Goal: Task Accomplishment & Management: Manage account settings

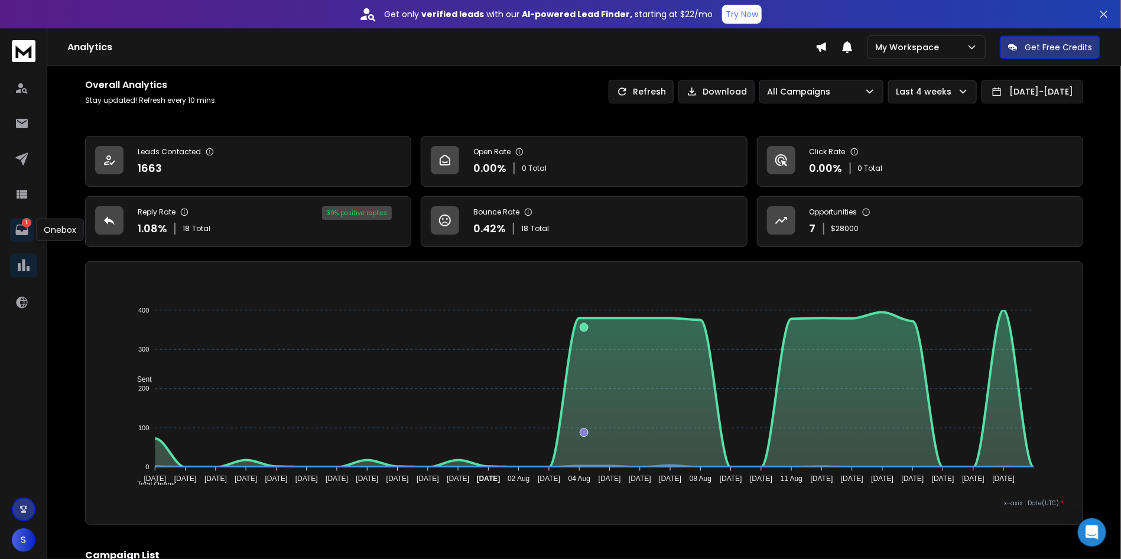
click at [25, 235] on icon at bounding box center [22, 230] width 14 height 14
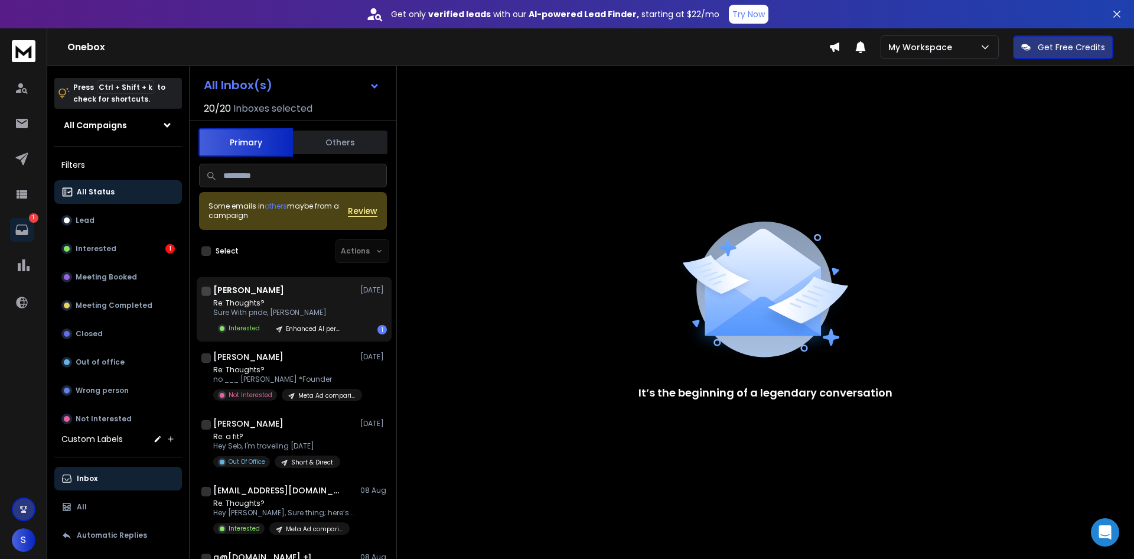
click at [343, 310] on p "Sure With pride, [PERSON_NAME]" at bounding box center [281, 312] width 136 height 9
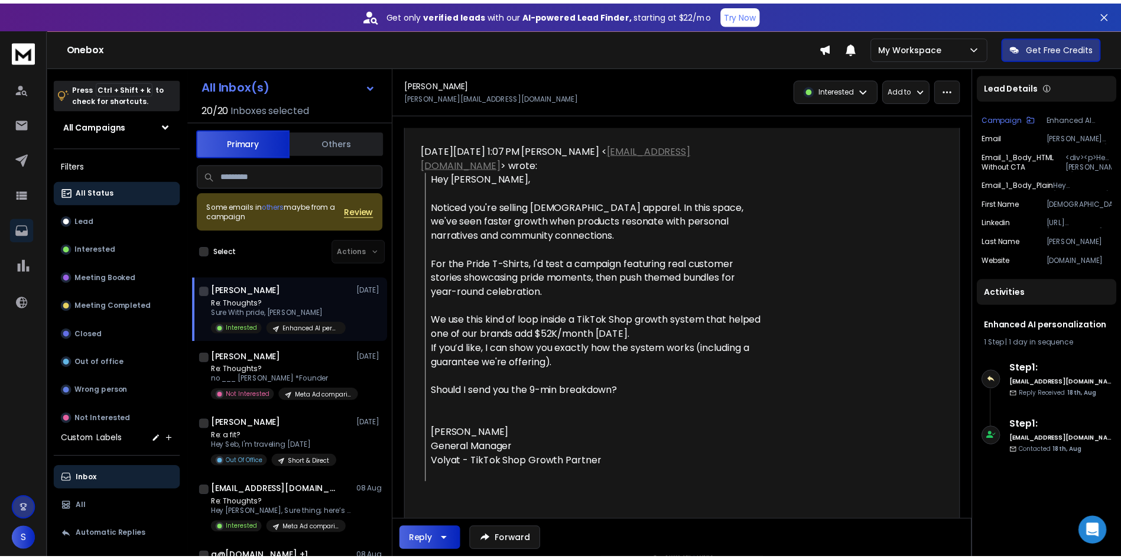
scroll to position [303, 0]
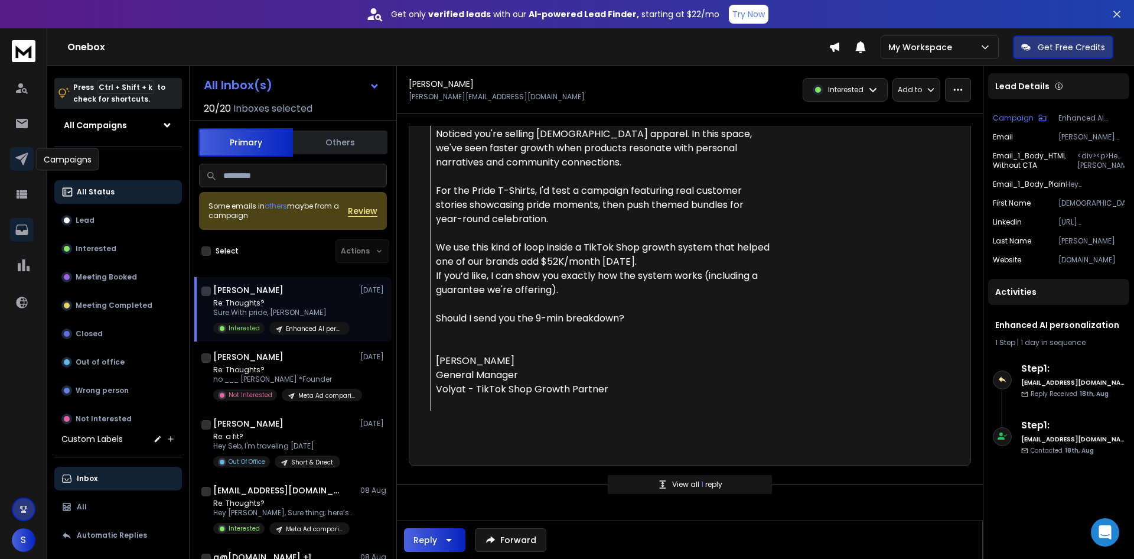
click at [26, 158] on icon at bounding box center [22, 159] width 14 height 14
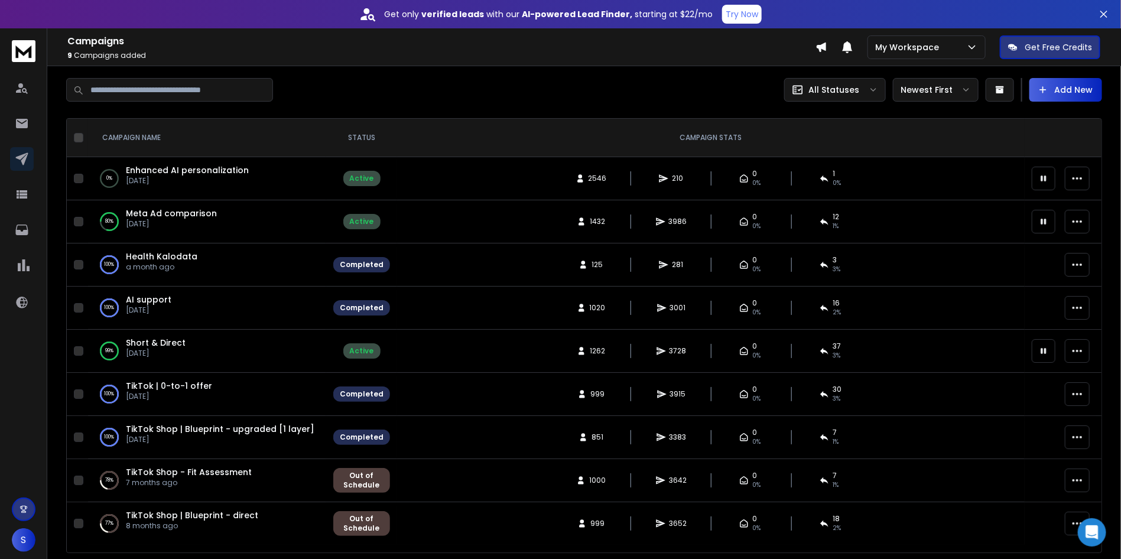
click at [245, 174] on div "0 % Enhanced AI personalization [DATE]" at bounding box center [207, 178] width 214 height 28
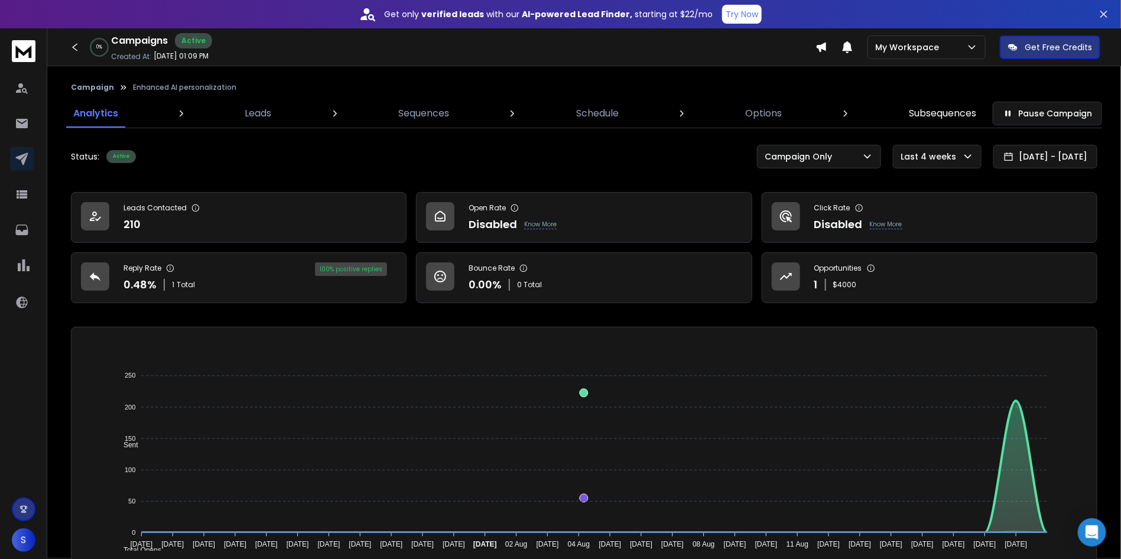
click at [922, 102] on link "Subsequences" at bounding box center [943, 113] width 82 height 28
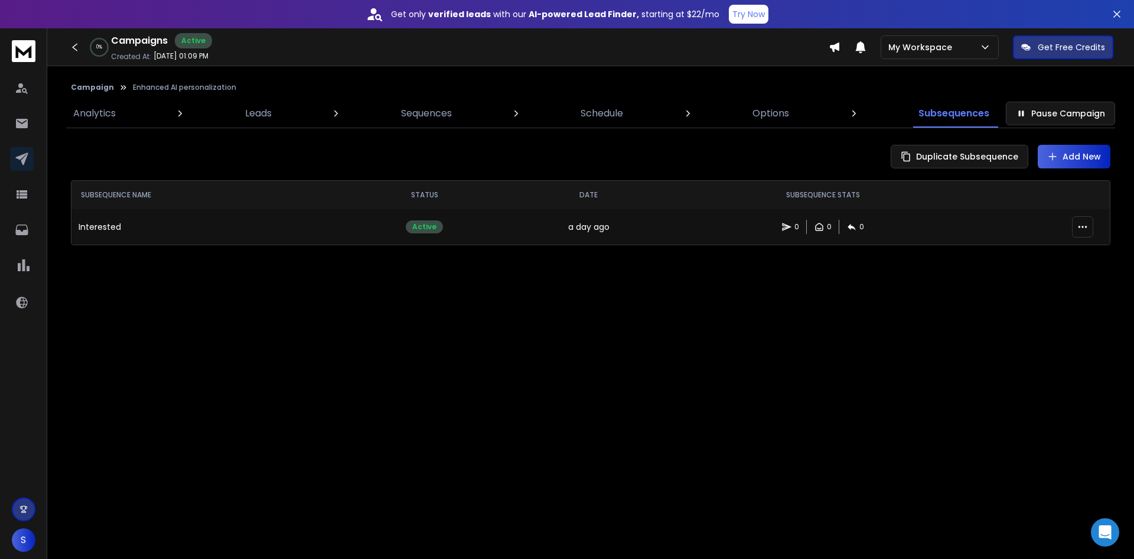
click at [701, 230] on div "0 0 0" at bounding box center [823, 227] width 284 height 14
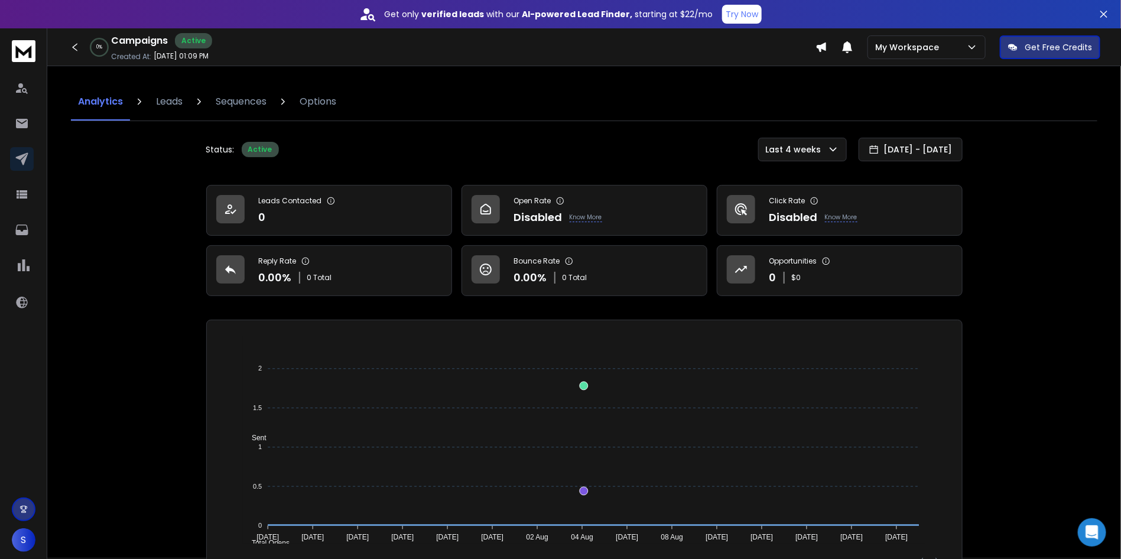
click at [1012, 299] on div "Status: Active Last 4 weeks [DATE] - [DATE] Leads Contacted 0 Open Rate Disable…" at bounding box center [584, 454] width 1026 height 642
click at [163, 99] on p "Leads" at bounding box center [169, 102] width 27 height 14
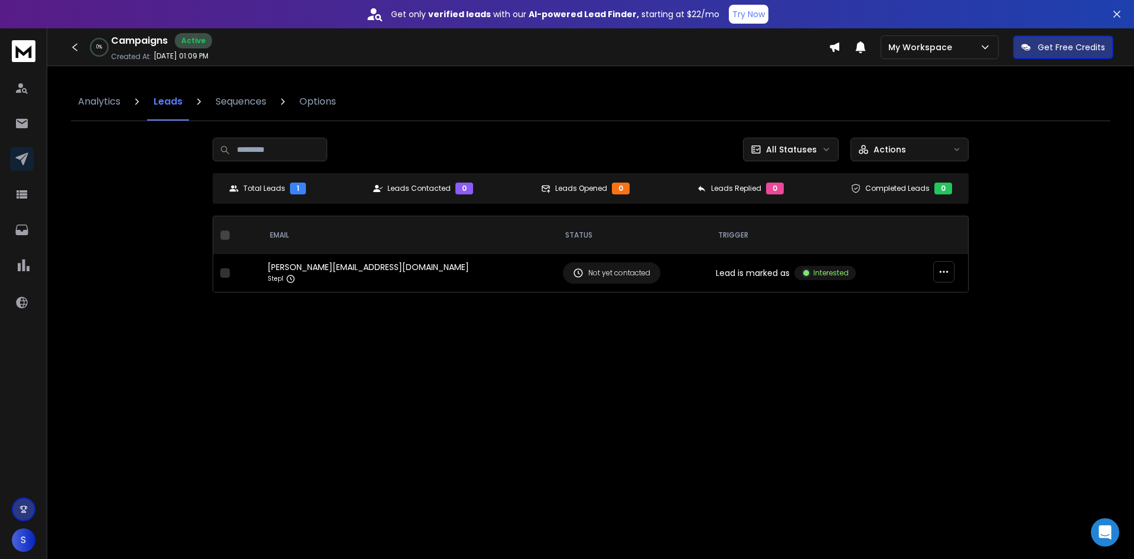
click at [944, 268] on icon "button" at bounding box center [944, 271] width 11 height 11
click at [1028, 260] on div "All Statuses Actions Total Leads 1 Leads Contacted 0 Leads Opened 0 Leads Repli…" at bounding box center [591, 215] width 1040 height 164
click at [249, 102] on p "Sequences" at bounding box center [241, 102] width 51 height 14
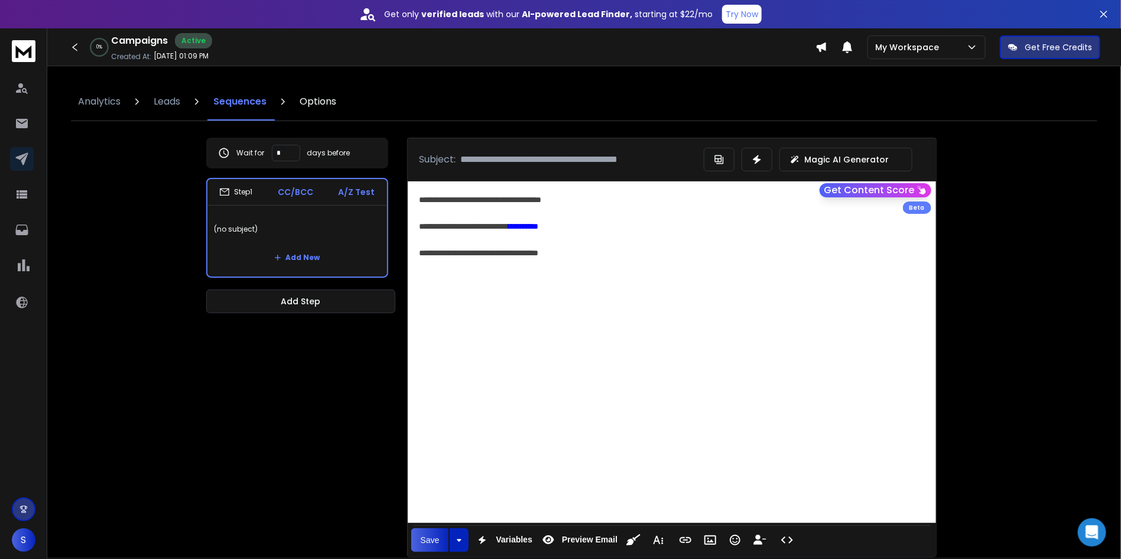
click at [320, 101] on p "Options" at bounding box center [318, 102] width 37 height 14
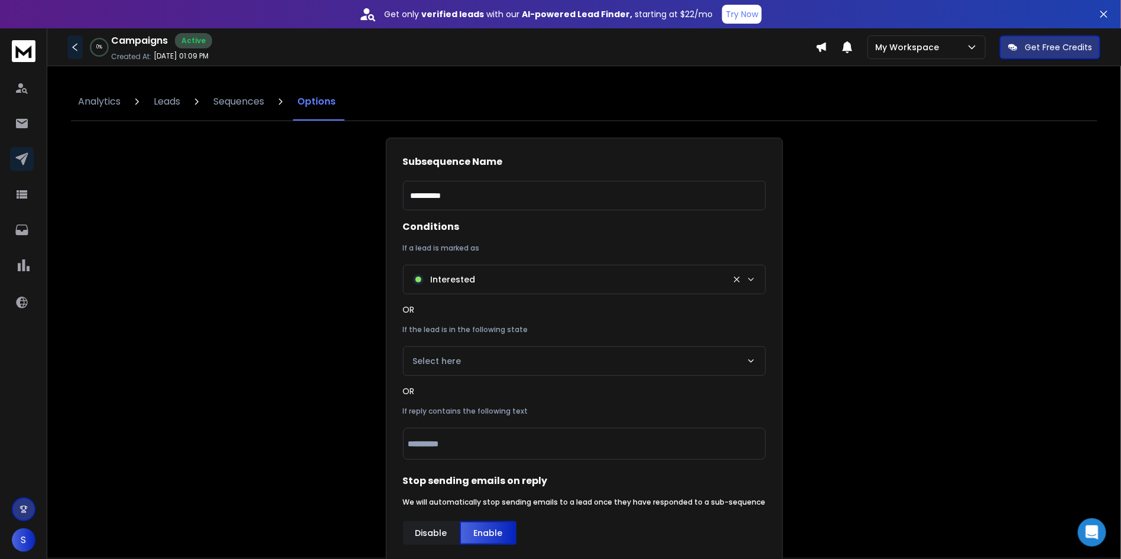
click at [74, 50] on icon at bounding box center [75, 47] width 11 height 11
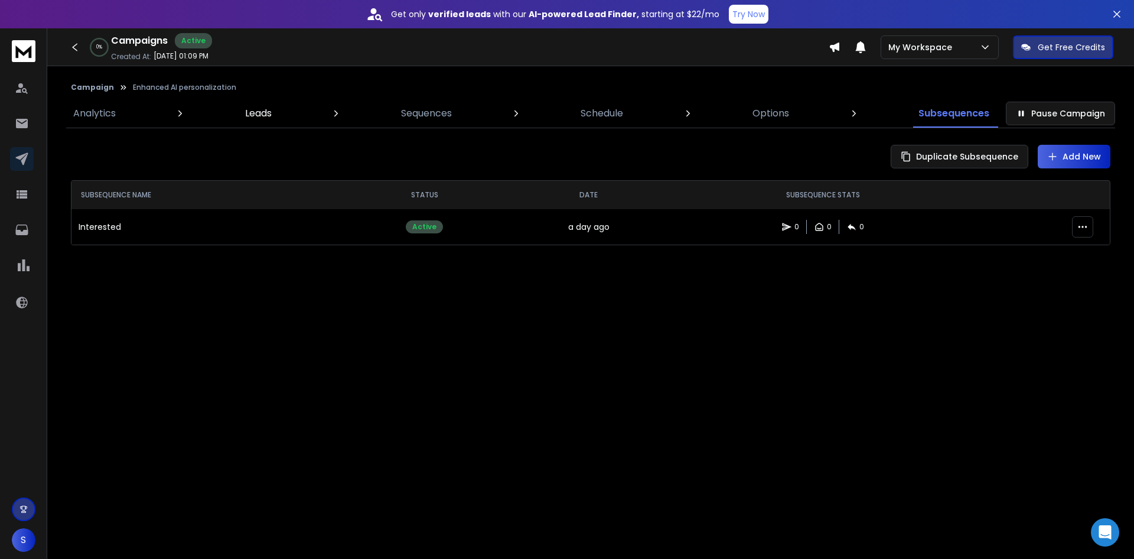
click at [255, 117] on p "Leads" at bounding box center [258, 113] width 27 height 14
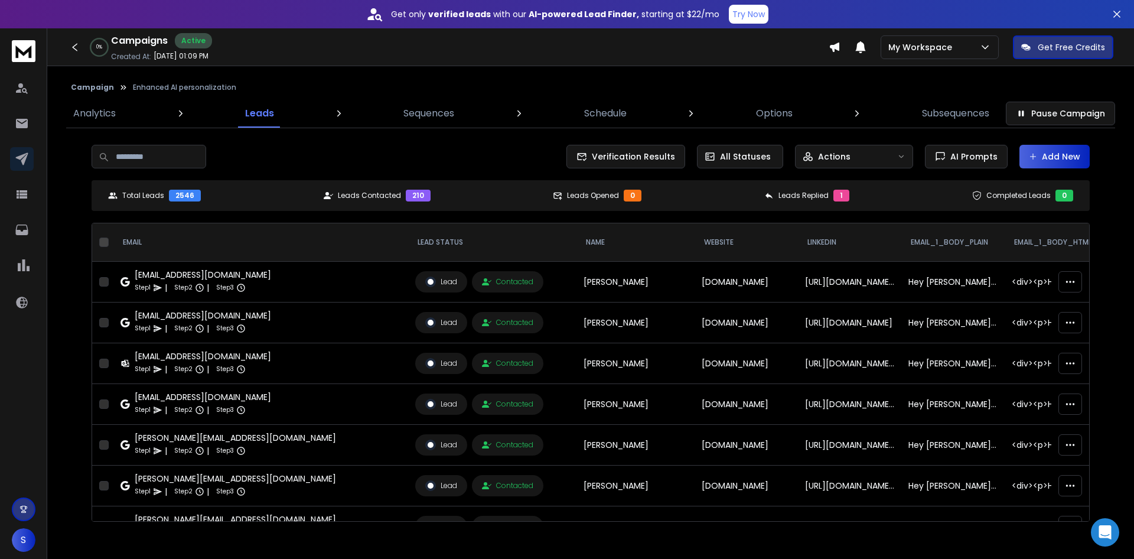
click at [187, 153] on input at bounding box center [149, 157] width 115 height 24
type input "********"
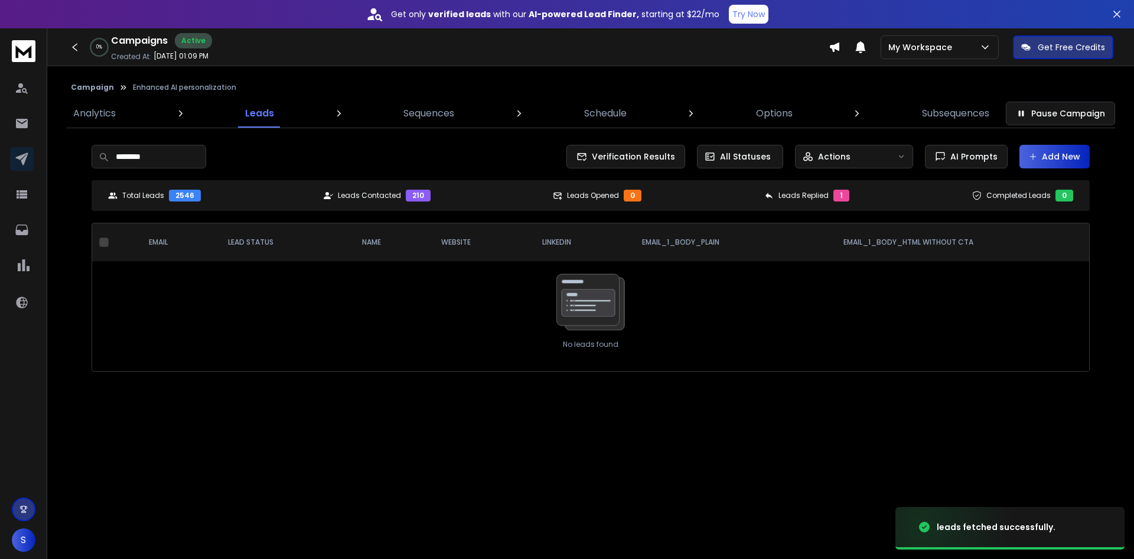
click at [172, 162] on input "********" at bounding box center [149, 157] width 115 height 24
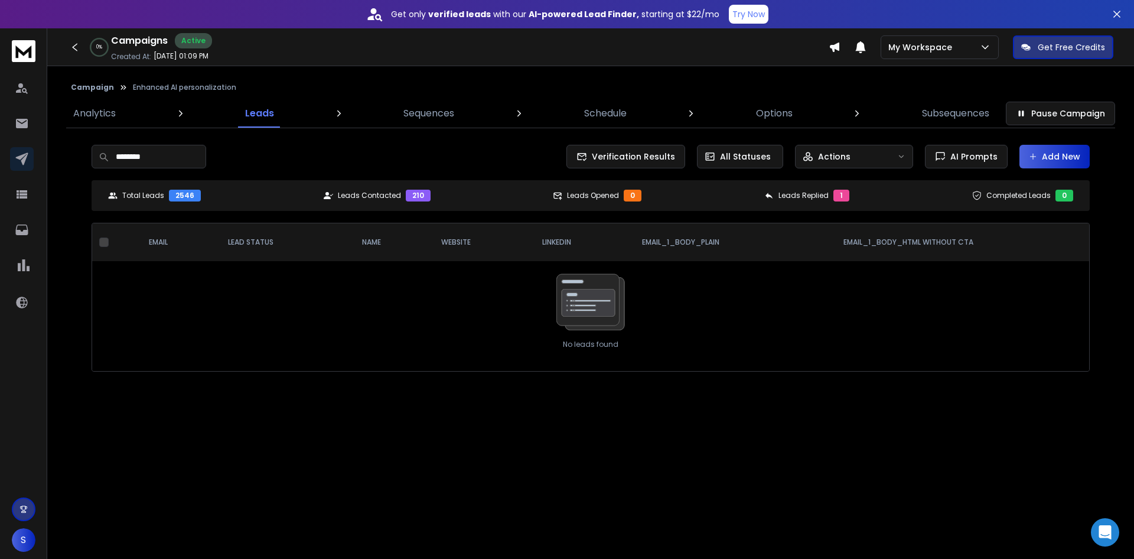
type input "*******"
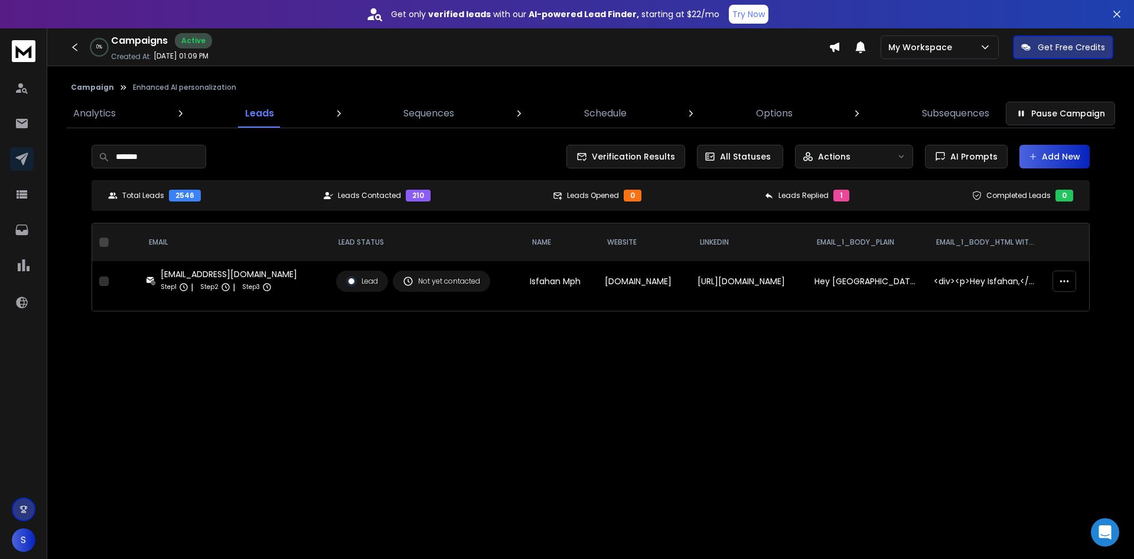
click at [300, 291] on div "[EMAIL_ADDRESS][DOMAIN_NAME] Step 1 | Step 2 | Step 3" at bounding box center [234, 281] width 175 height 26
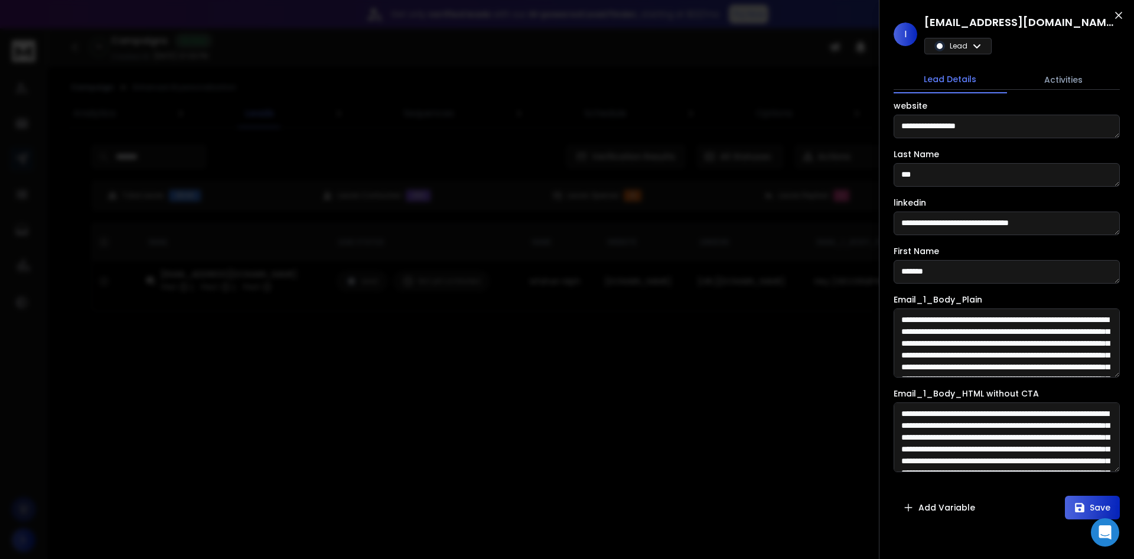
click at [1118, 19] on icon "button" at bounding box center [1119, 15] width 12 height 12
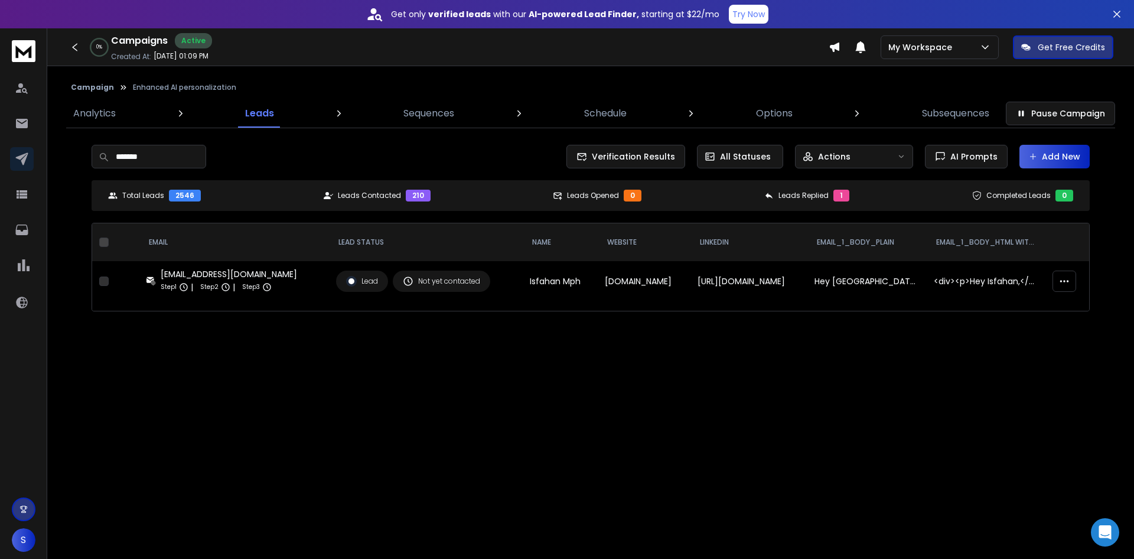
click at [1070, 278] on icon "button" at bounding box center [1064, 281] width 11 height 11
click at [550, 329] on div "Get only verified leads with our AI-powered Lead Finder, starting at $22/mo Try…" at bounding box center [567, 279] width 1134 height 559
click at [180, 295] on td "[EMAIL_ADDRESS][DOMAIN_NAME] Step 1 | Step 2 | Step 3" at bounding box center [234, 281] width 190 height 40
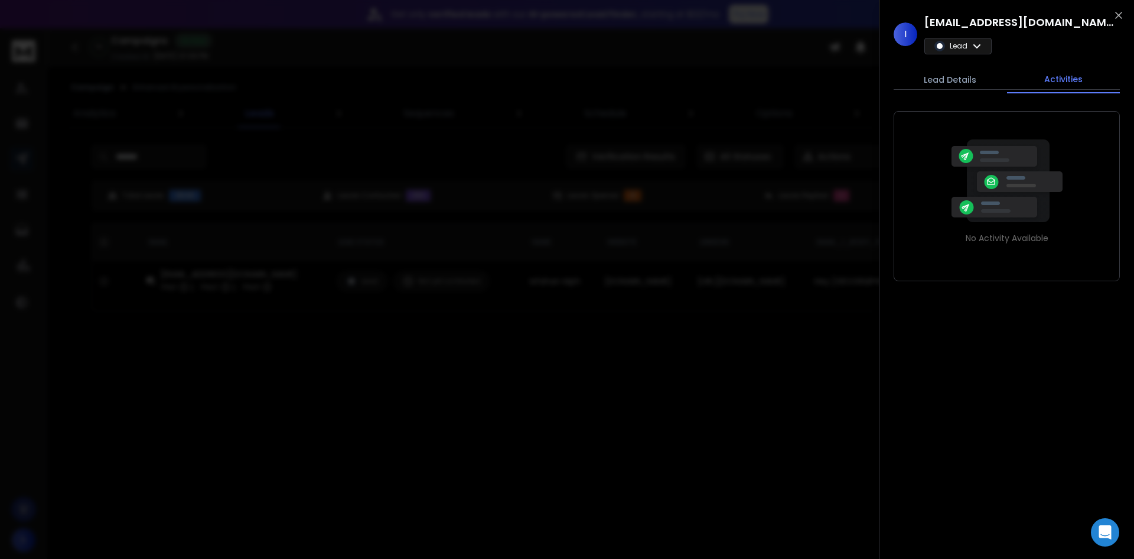
click at [1071, 71] on button "Activities" at bounding box center [1063, 79] width 113 height 27
click at [1122, 18] on icon "button" at bounding box center [1119, 15] width 6 height 6
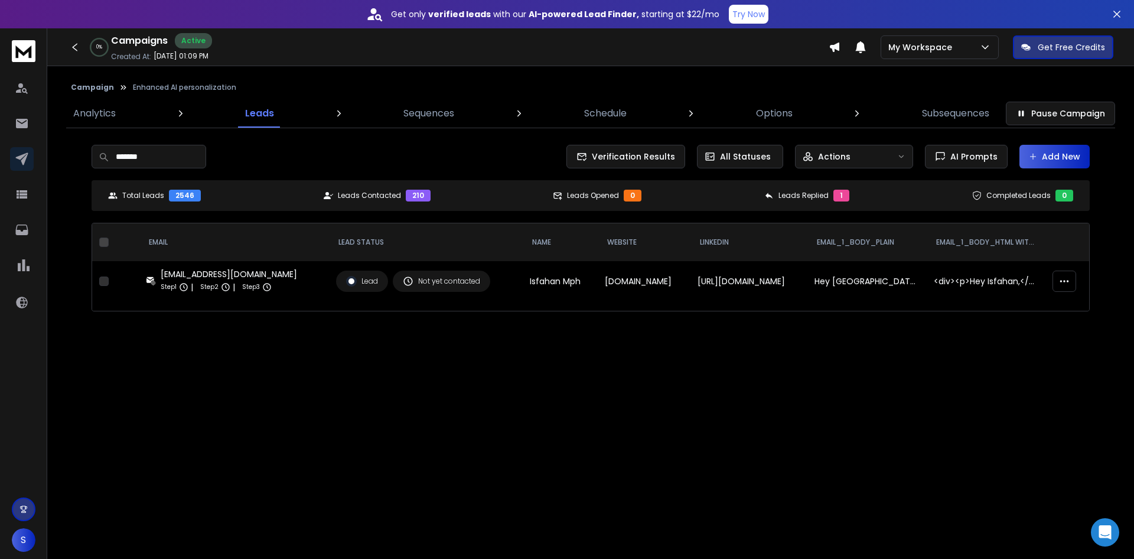
click at [1067, 287] on button "button" at bounding box center [1065, 281] width 24 height 21
click at [1048, 319] on p "Pause Lead" at bounding box center [1044, 325] width 47 height 12
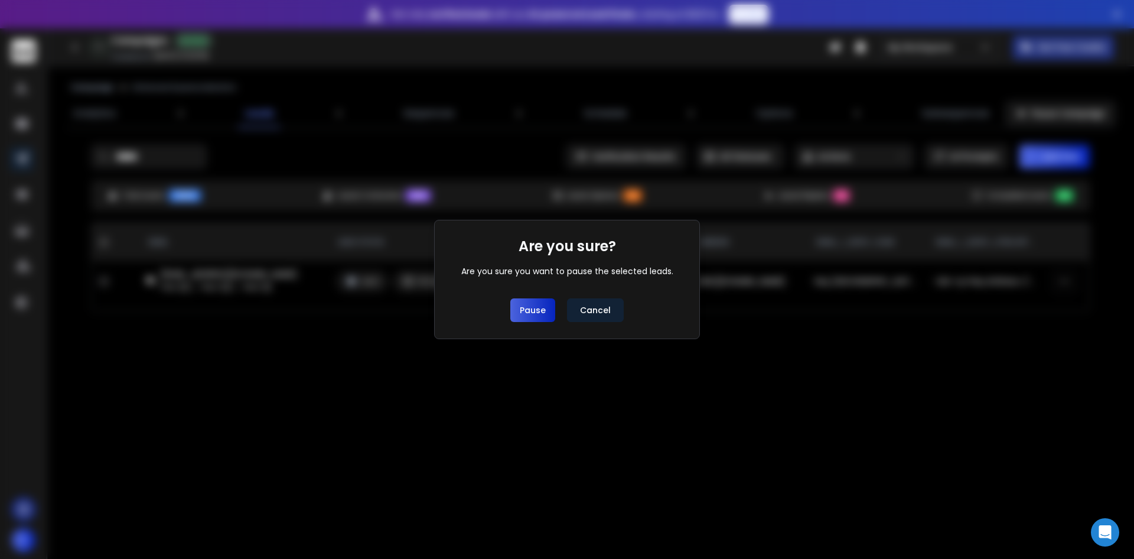
click at [594, 305] on button "Cancel" at bounding box center [595, 310] width 57 height 24
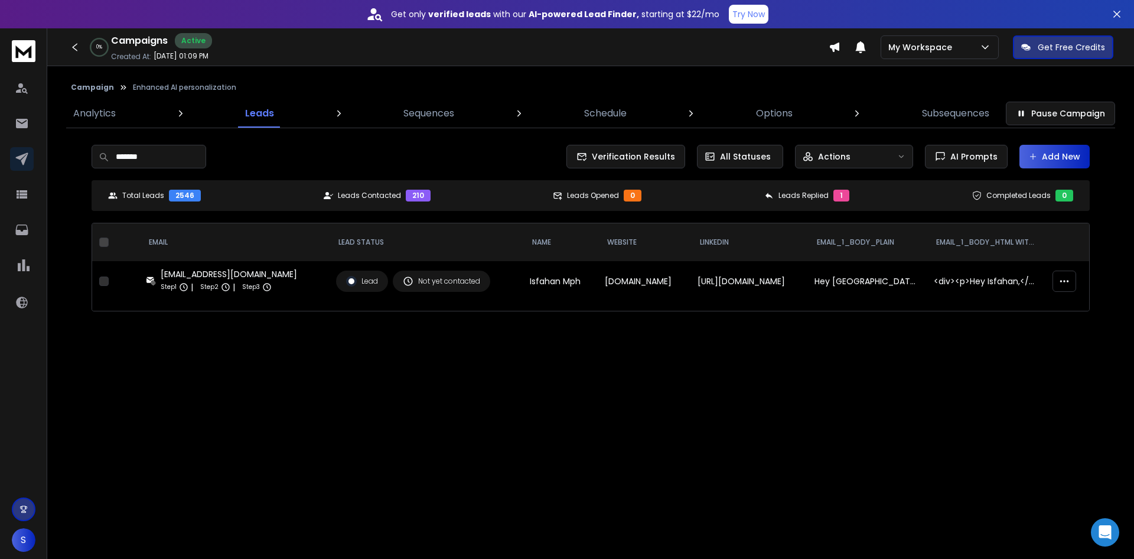
click at [1072, 282] on button "button" at bounding box center [1065, 281] width 24 height 21
click at [1045, 319] on p "Pause Lead" at bounding box center [1044, 325] width 47 height 12
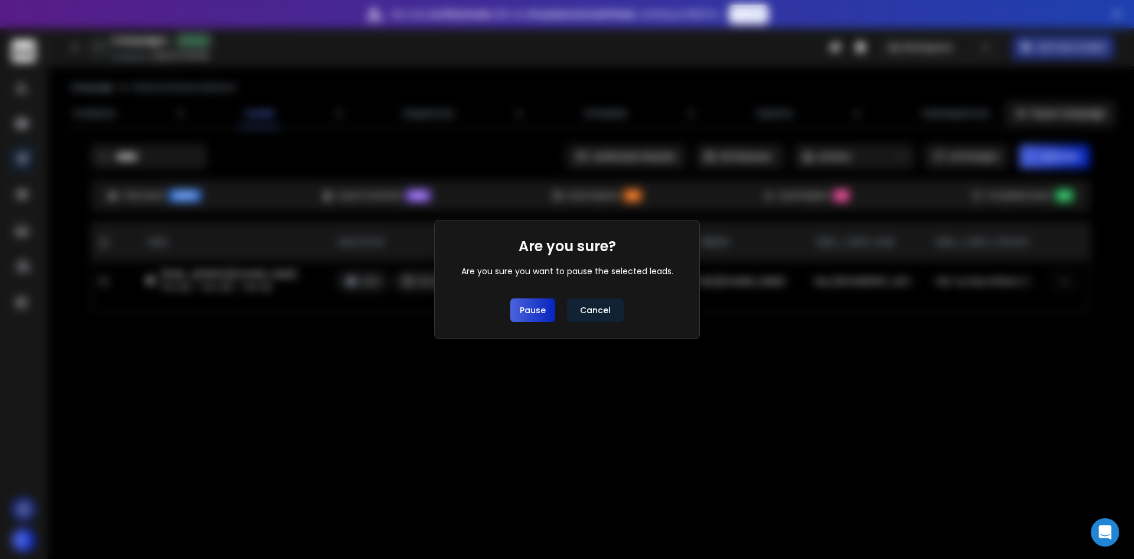
click at [534, 314] on button "Pause" at bounding box center [532, 310] width 45 height 24
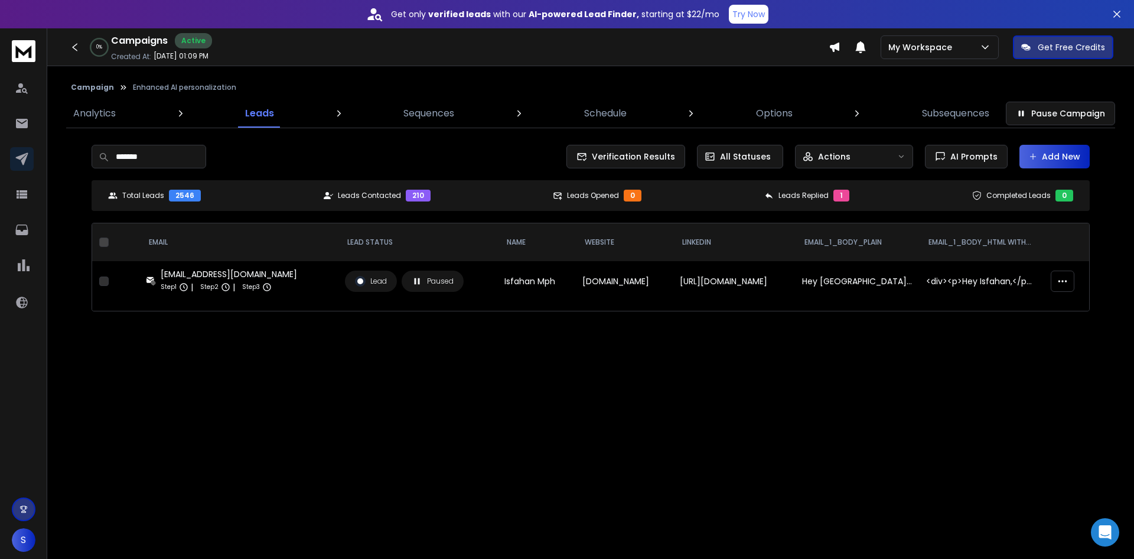
click at [461, 283] on div "Lead Paused" at bounding box center [418, 281] width 146 height 21
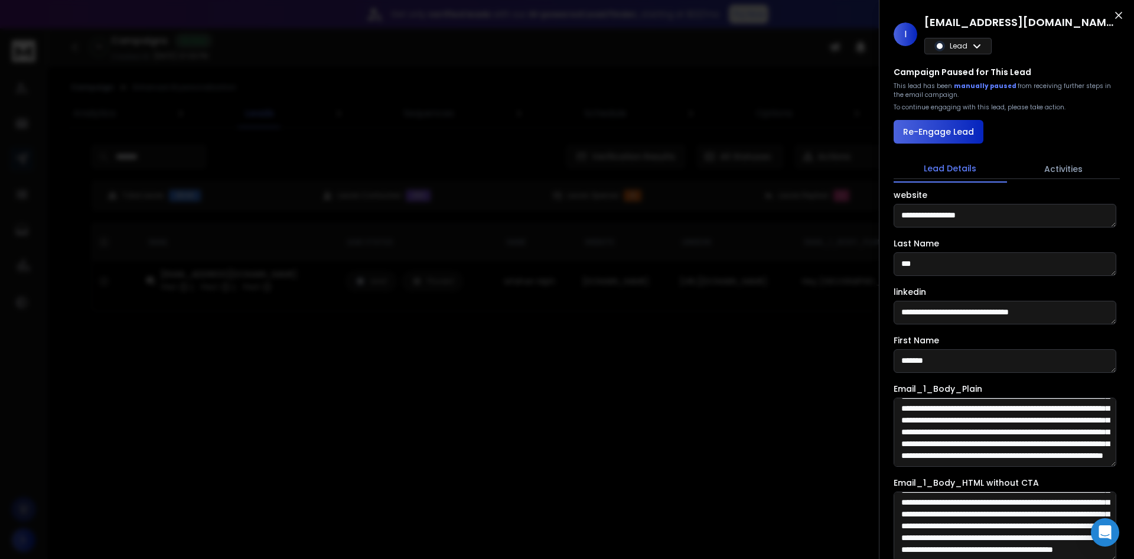
click at [1113, 14] on icon "button" at bounding box center [1119, 15] width 12 height 12
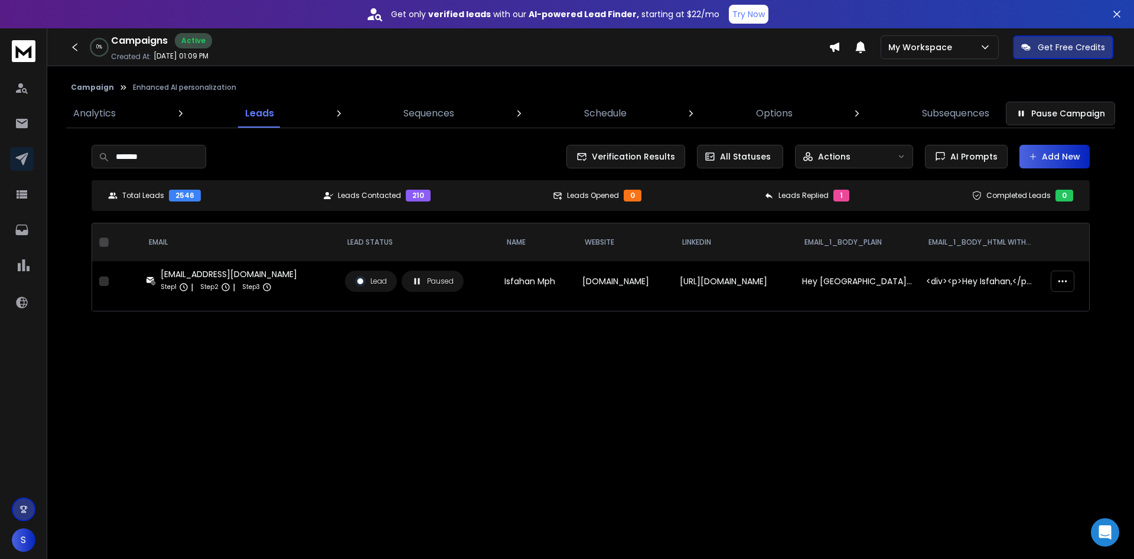
click at [515, 386] on div "Get only verified leads with our AI-powered Lead Finder, starting at $22/mo Try…" at bounding box center [567, 279] width 1134 height 559
click at [23, 152] on icon at bounding box center [22, 159] width 14 height 14
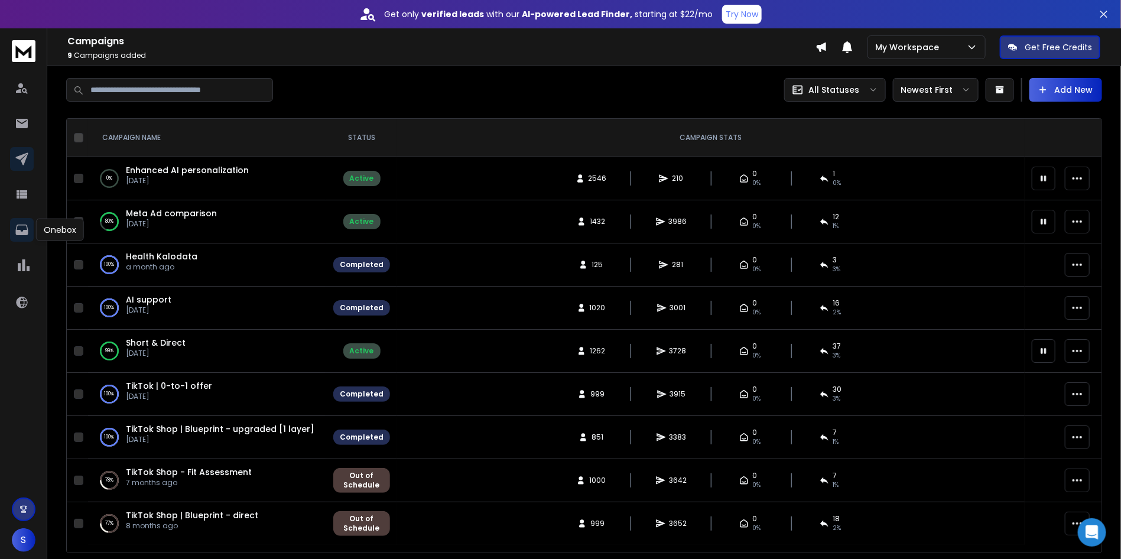
click at [20, 234] on icon at bounding box center [21, 230] width 12 height 11
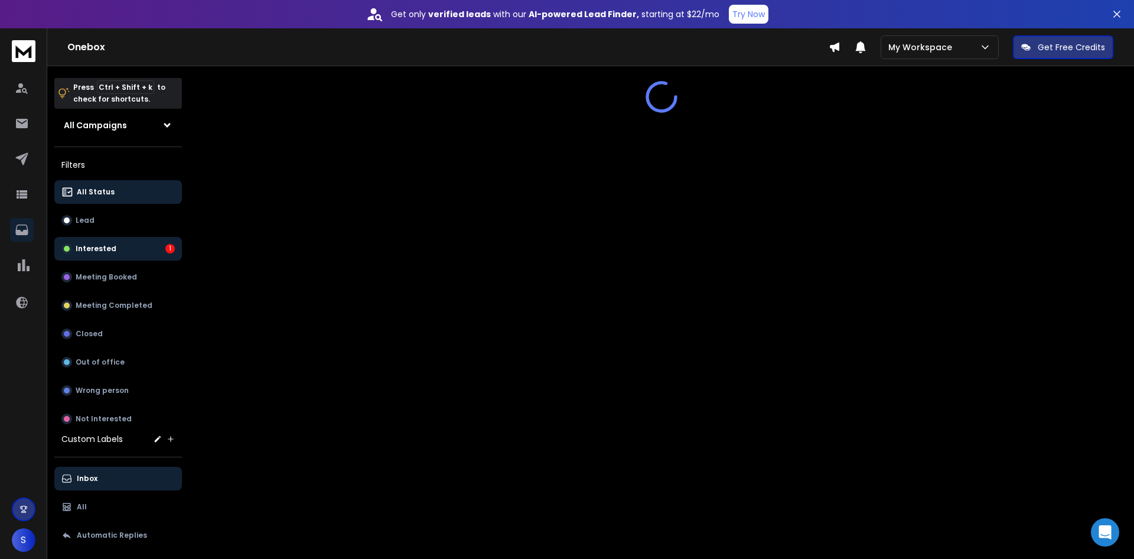
click at [128, 253] on button "Interested 1" at bounding box center [118, 249] width 128 height 24
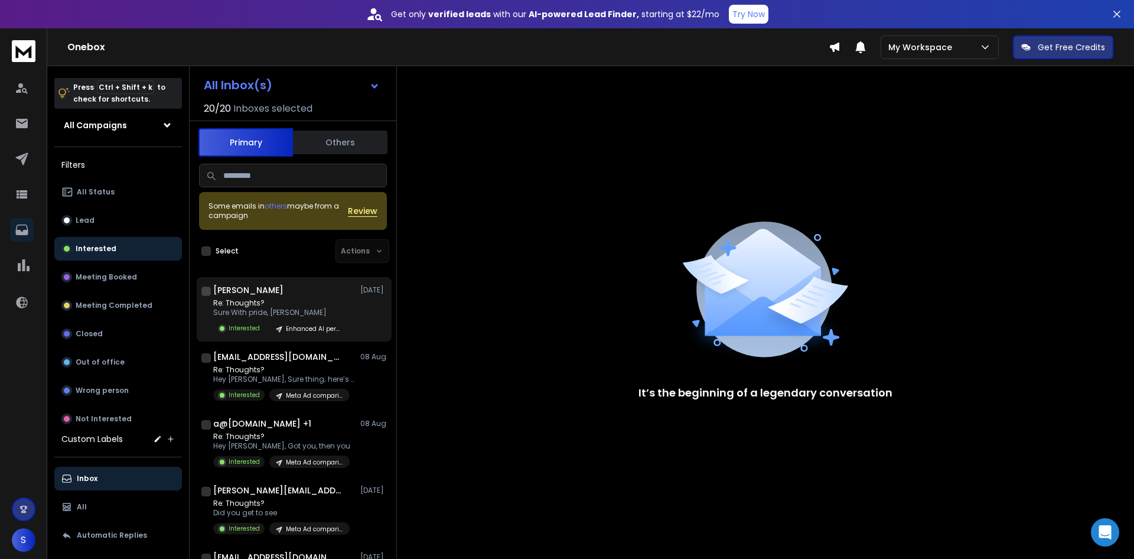
click at [336, 285] on div "[PERSON_NAME] [DATE]" at bounding box center [300, 290] width 174 height 12
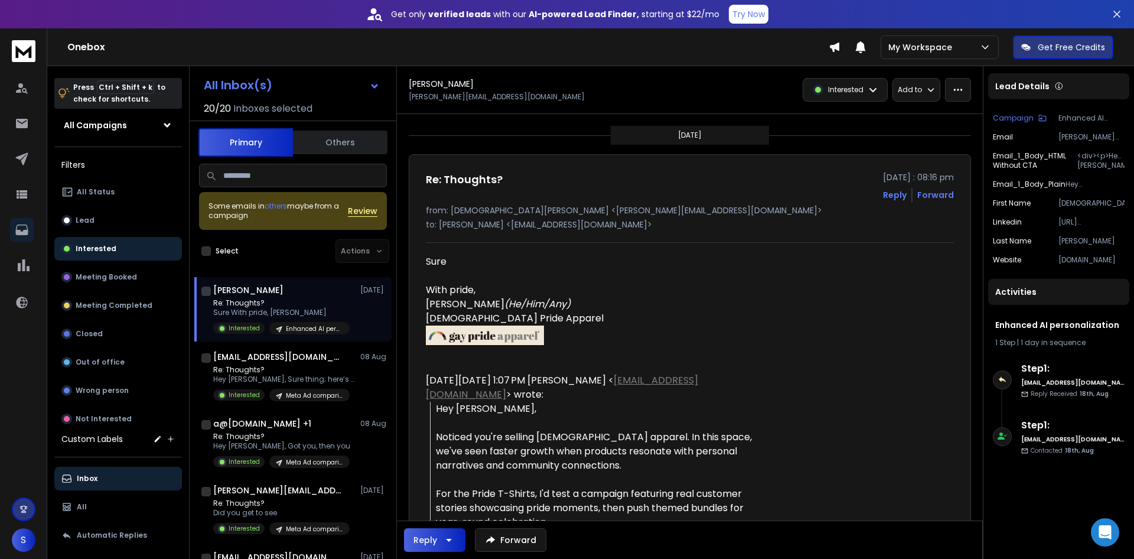
click at [483, 334] on img at bounding box center [485, 335] width 118 height 19
drag, startPoint x: 638, startPoint y: 209, endPoint x: 547, endPoint y: 207, distance: 91.0
click at [547, 207] on p "from: [DEMOGRAPHIC_DATA][PERSON_NAME] <[PERSON_NAME][EMAIL_ADDRESS][DOMAIN_NAME…" at bounding box center [690, 210] width 528 height 12
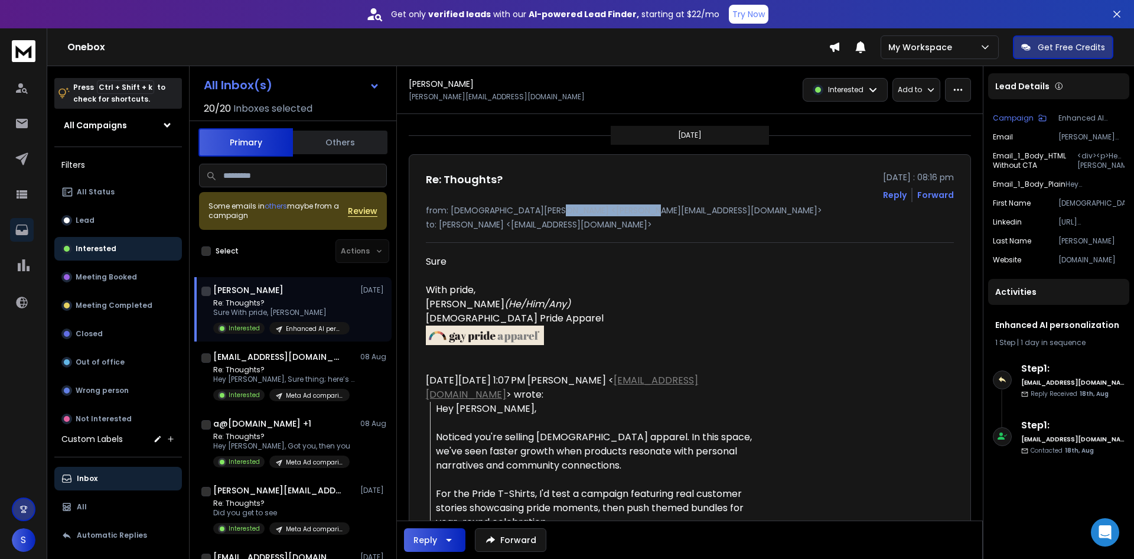
copy p "[DOMAIN_NAME]"
